Goal: Task Accomplishment & Management: Manage account settings

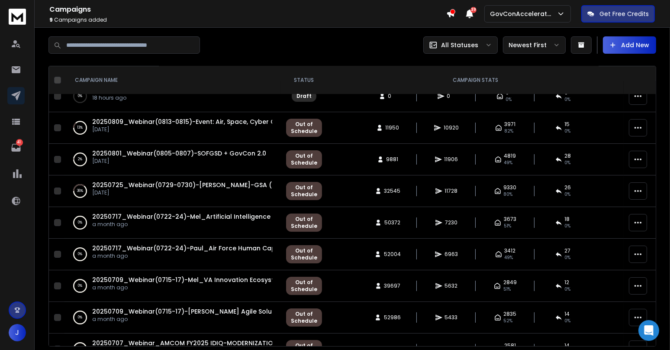
scroll to position [39, 0]
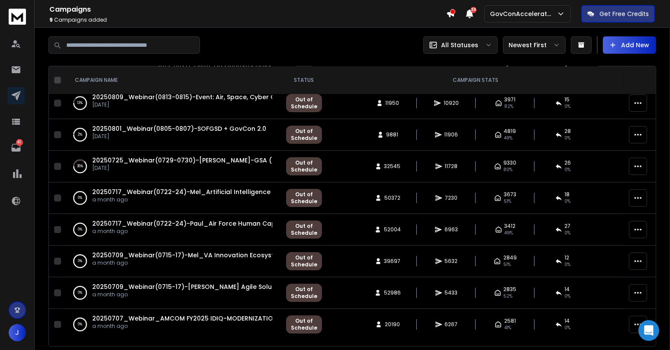
click at [232, 318] on span "20250707_Webinar_AMCOM FY2025 IDIQ-MODERNIZATION-ARMY" at bounding box center [195, 318] width 206 height 9
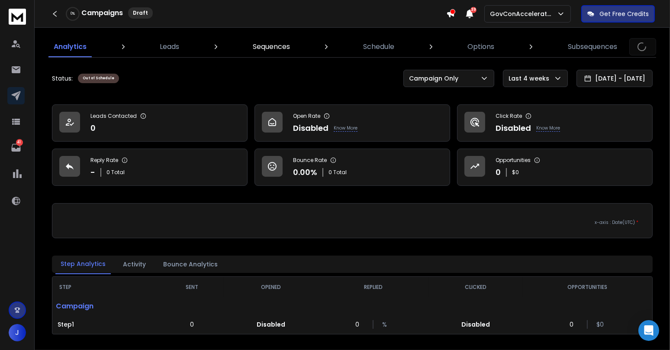
click at [287, 48] on p "Sequences" at bounding box center [271, 47] width 37 height 10
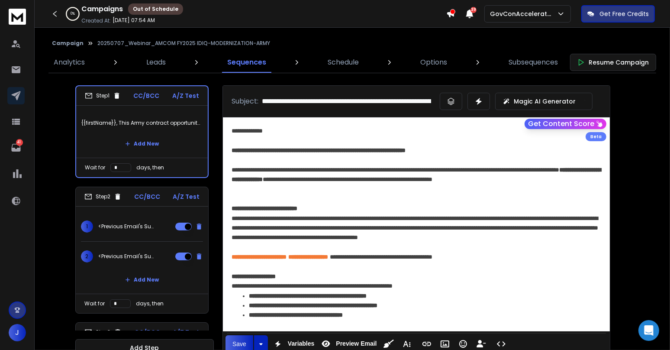
click at [307, 100] on input "**********" at bounding box center [346, 101] width 169 height 10
click at [374, 203] on div at bounding box center [416, 199] width 370 height 10
click at [80, 43] on div "Campaign 20250707_Webinar_AMCOM FY2025 IDIQ-MODERNIZATION-ARMY" at bounding box center [352, 43] width 608 height 14
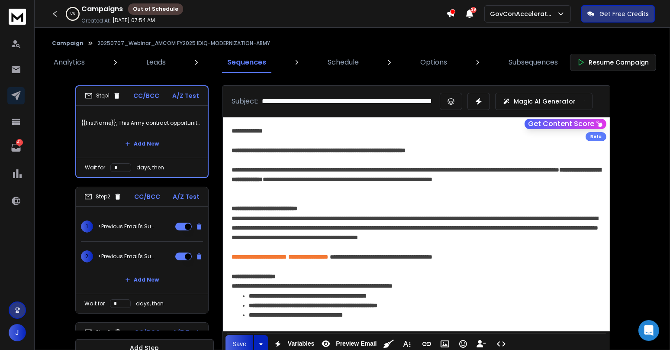
click at [73, 43] on button "Campaign" at bounding box center [68, 43] width 32 height 7
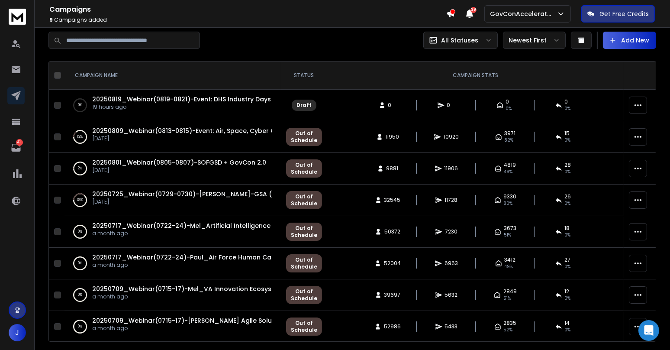
scroll to position [39, 0]
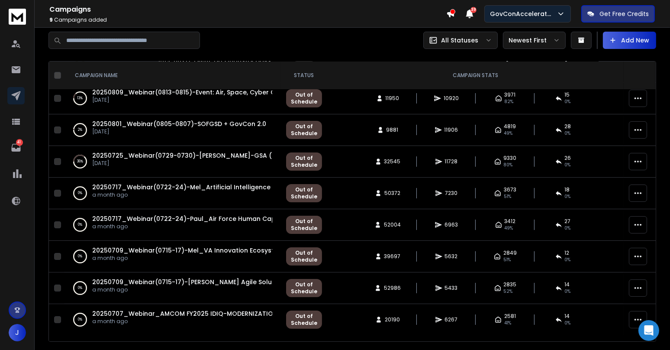
click at [538, 13] on p "GovConAccelerator" at bounding box center [523, 14] width 67 height 9
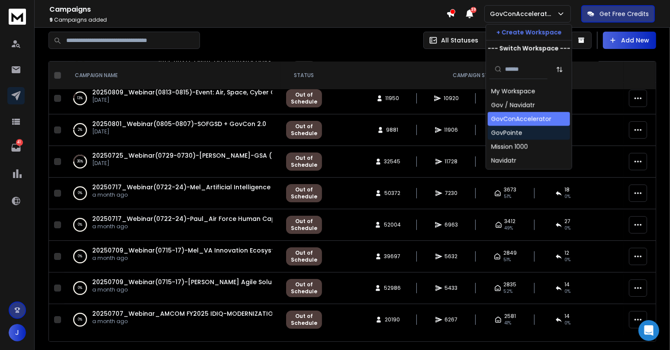
drag, startPoint x: 521, startPoint y: 129, endPoint x: 524, endPoint y: 125, distance: 4.7
click at [521, 128] on div "GovPointe" at bounding box center [506, 132] width 31 height 9
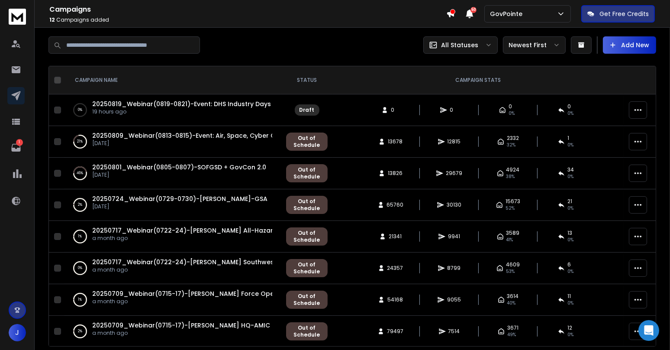
scroll to position [133, 0]
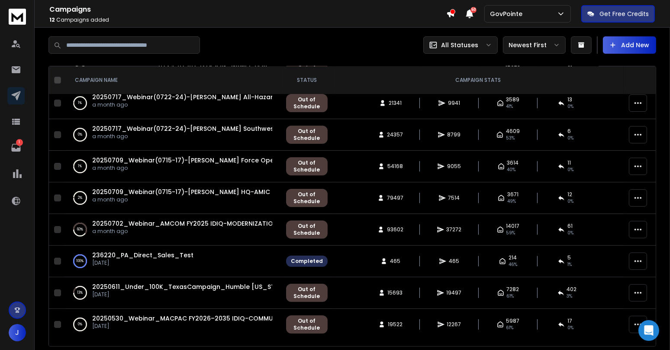
click at [199, 318] on span "20250530_Webinar_MACPAC FY2026–2035 IDIQ-COMMUNICATIONS-$500k+Rev-MACPAC" at bounding box center [233, 318] width 283 height 9
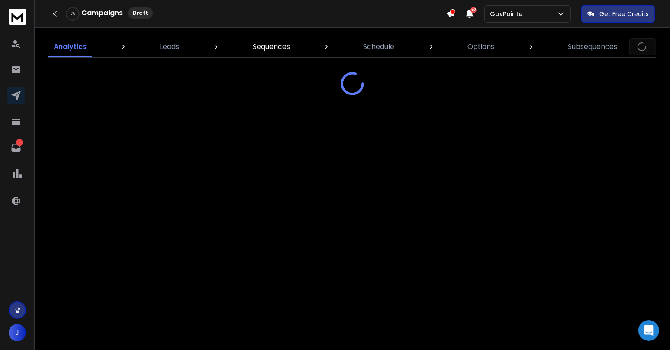
click at [282, 50] on p "Sequences" at bounding box center [271, 47] width 37 height 10
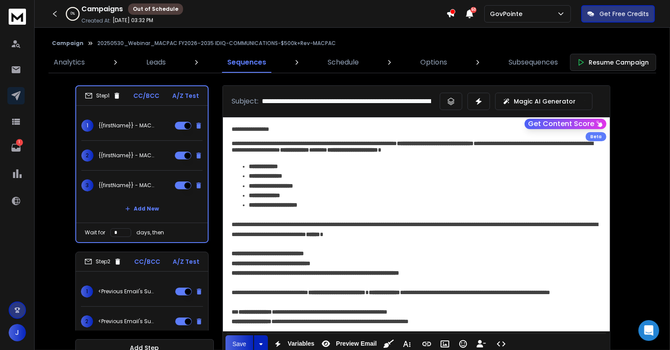
click at [330, 104] on input "**********" at bounding box center [346, 101] width 169 height 10
click at [355, 183] on li "**********" at bounding box center [425, 186] width 352 height 10
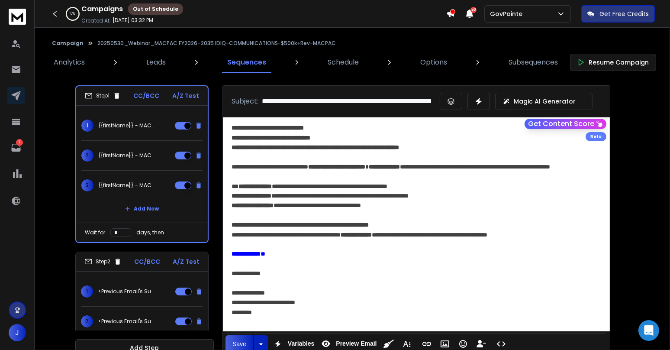
scroll to position [126, 0]
